Goal: Task Accomplishment & Management: Manage account settings

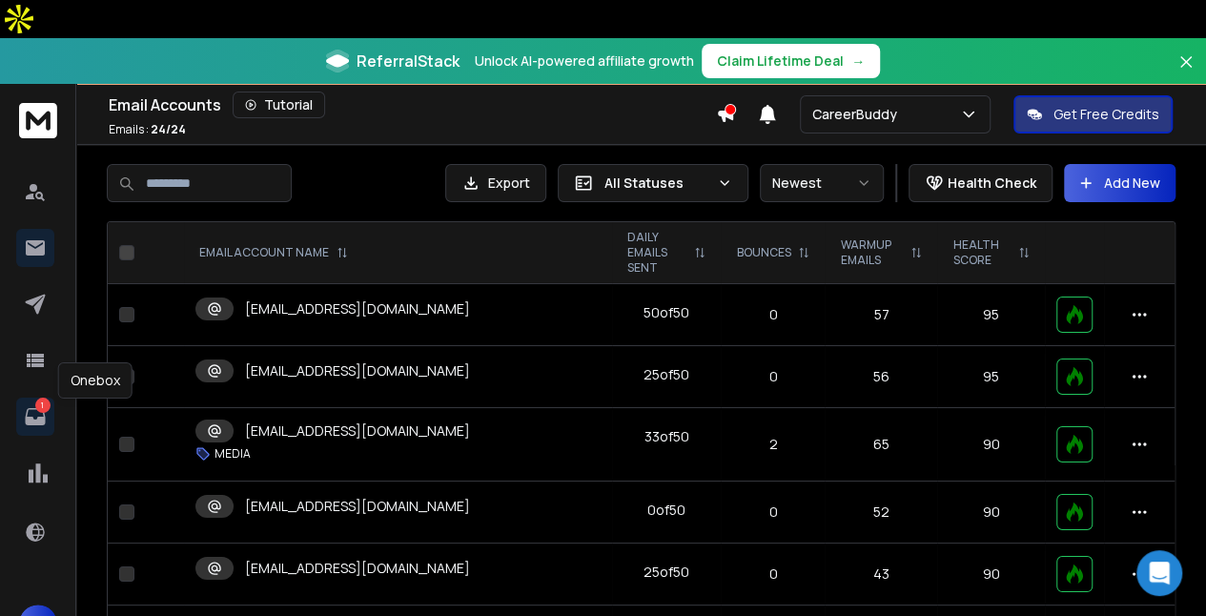
click at [29, 408] on icon at bounding box center [35, 416] width 20 height 17
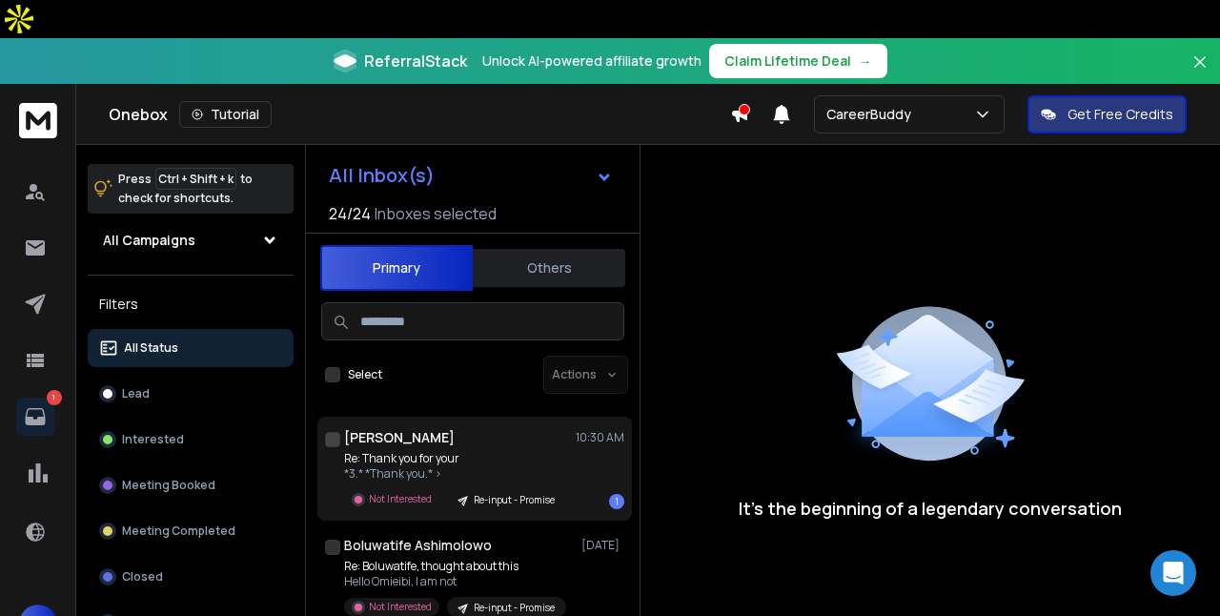
click at [458, 466] on p "*3.* *Thank you.* >" at bounding box center [455, 473] width 222 height 15
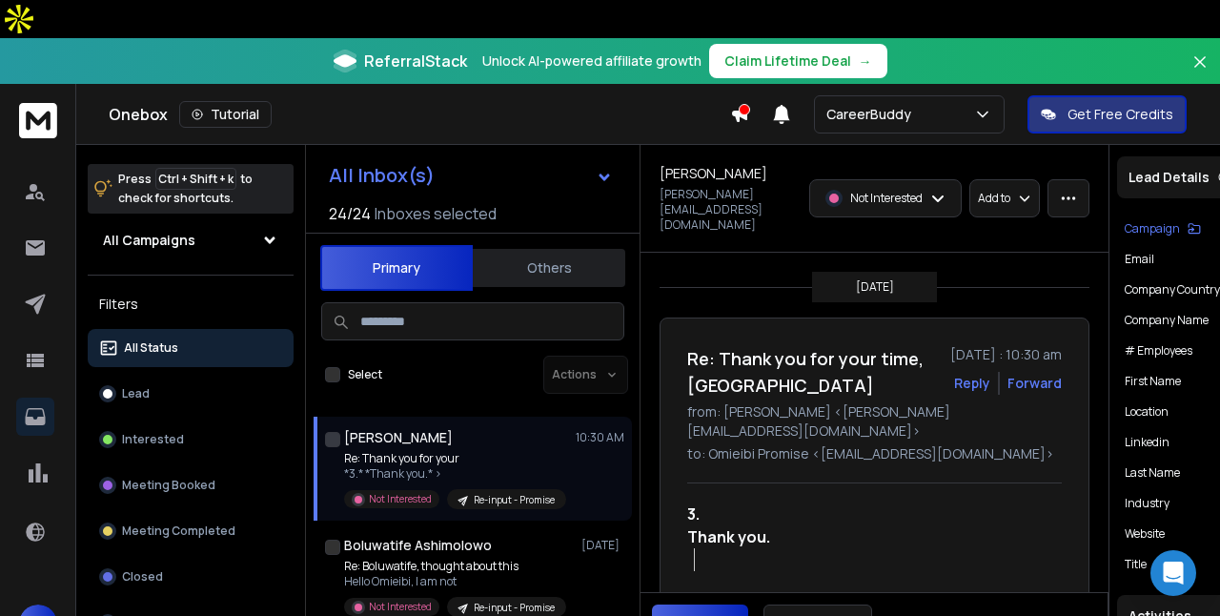
scroll to position [108, 0]
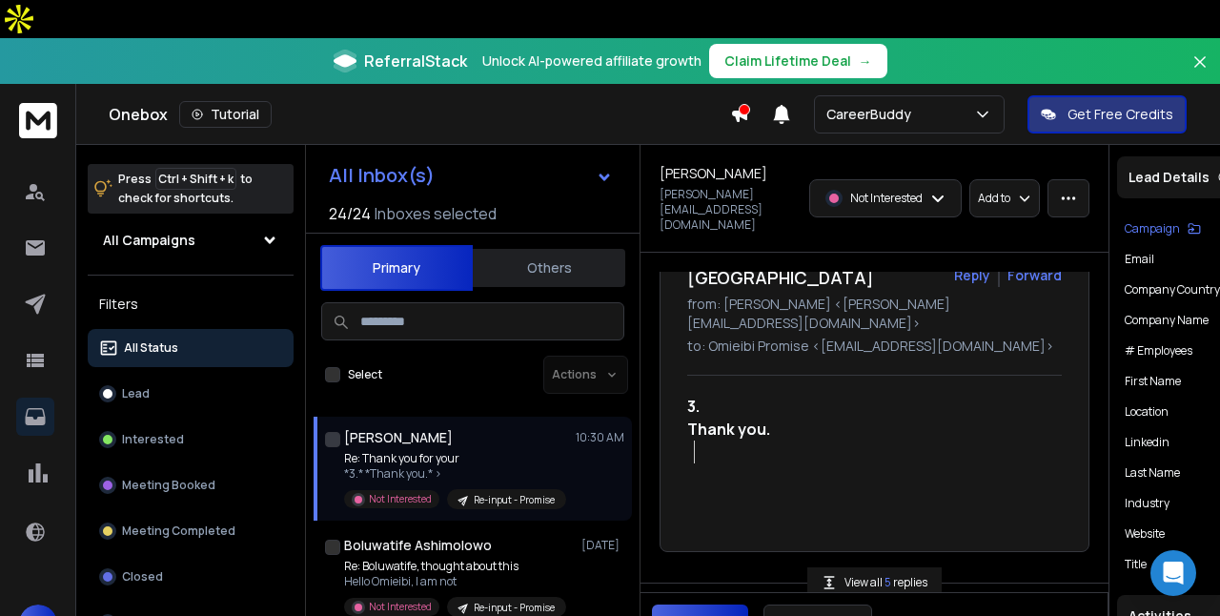
click at [891, 575] on p "View all 5 replies" at bounding box center [885, 582] width 83 height 15
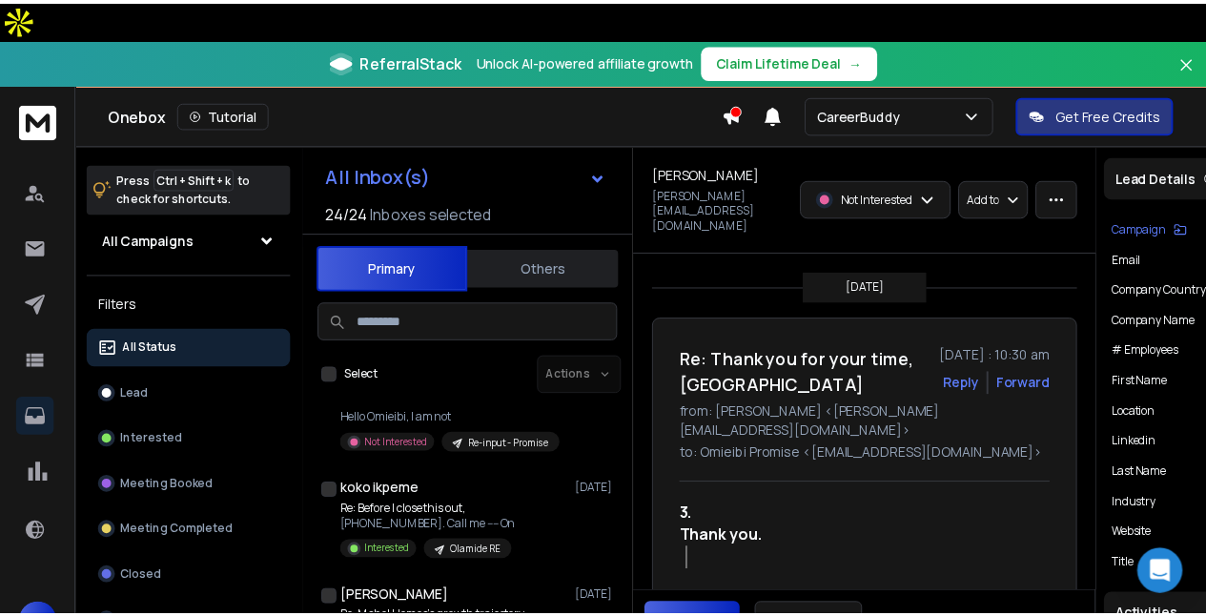
scroll to position [0, 0]
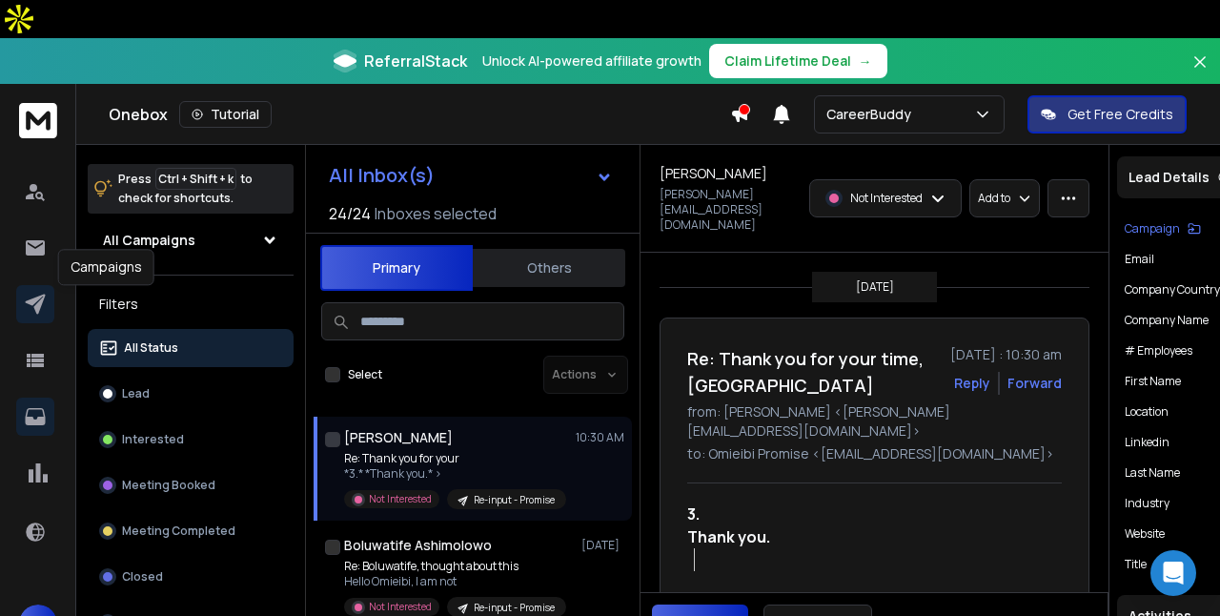
click at [38, 294] on icon at bounding box center [35, 304] width 20 height 20
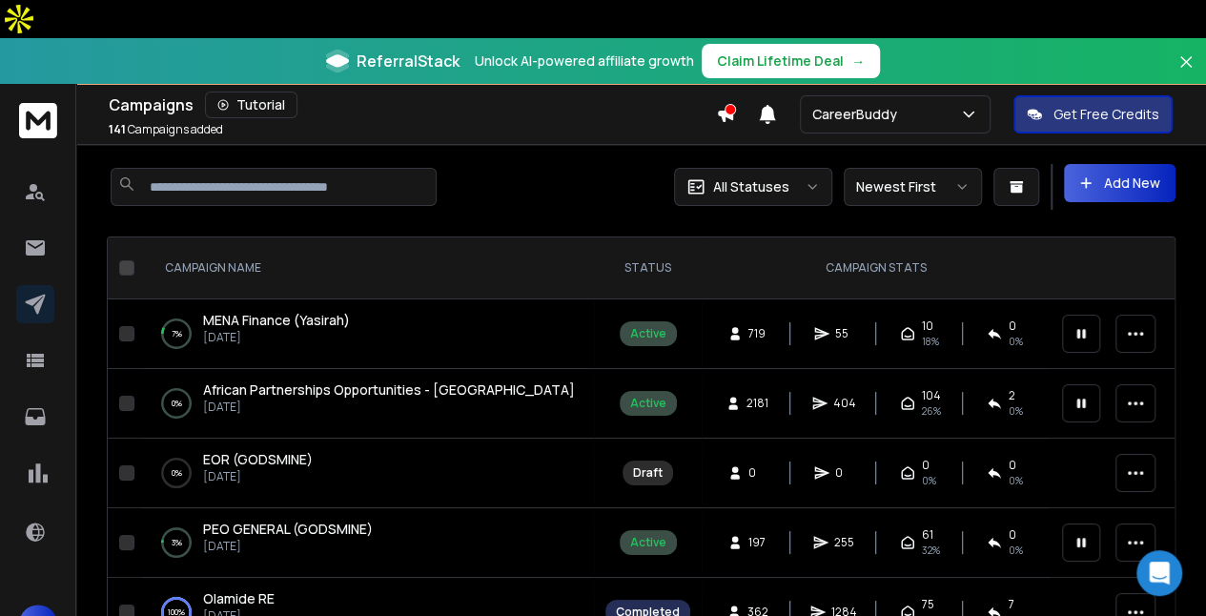
click at [308, 311] on span "MENA Finance (Yasirah)" at bounding box center [276, 320] width 147 height 18
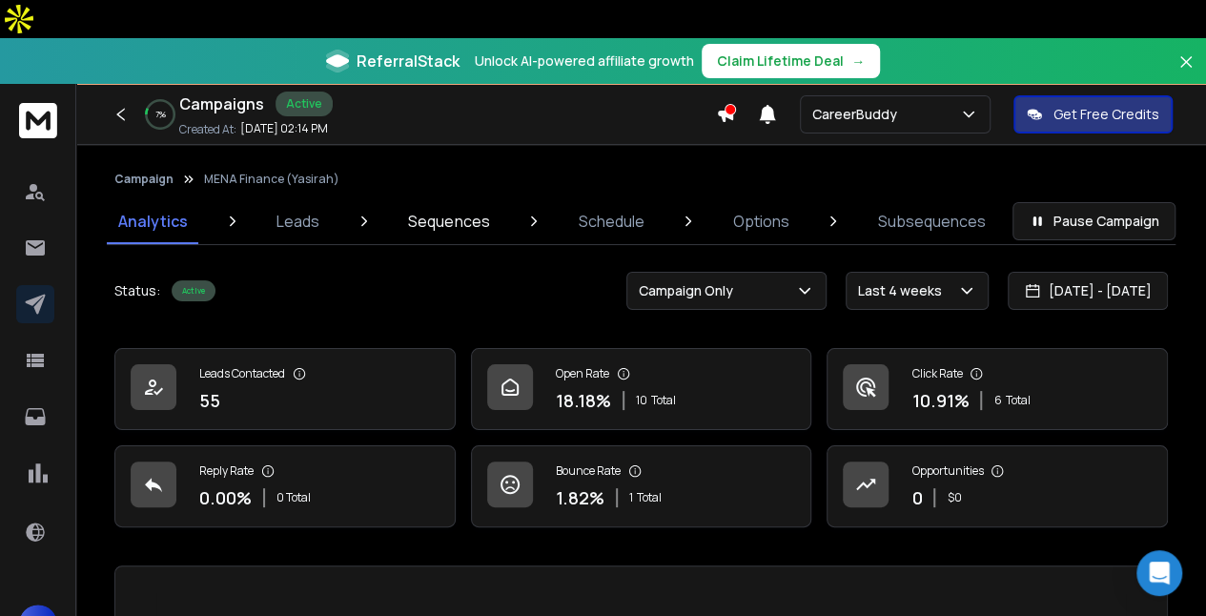
click at [440, 210] on p "Sequences" at bounding box center [448, 221] width 81 height 23
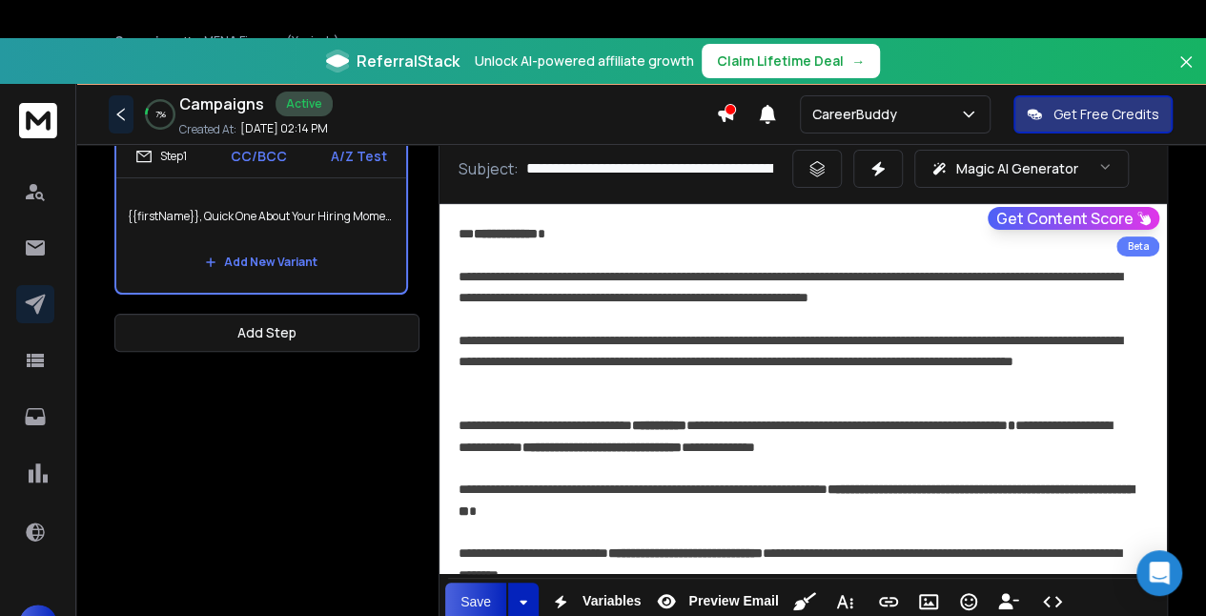
click at [120, 108] on icon at bounding box center [120, 114] width 8 height 12
